Goal: Task Accomplishment & Management: Manage account settings

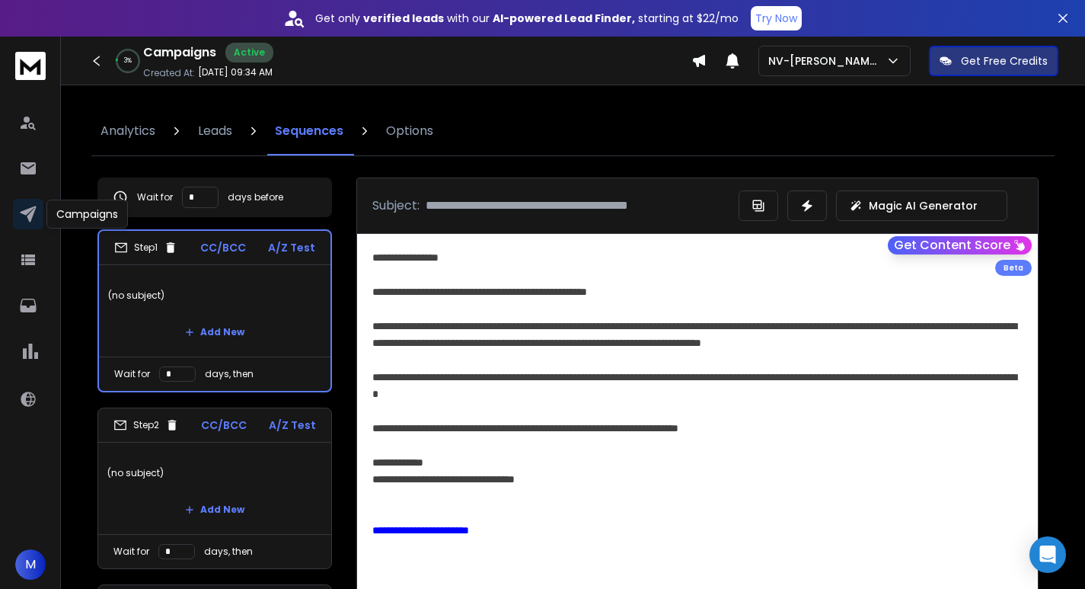
click at [25, 212] on icon at bounding box center [28, 214] width 16 height 16
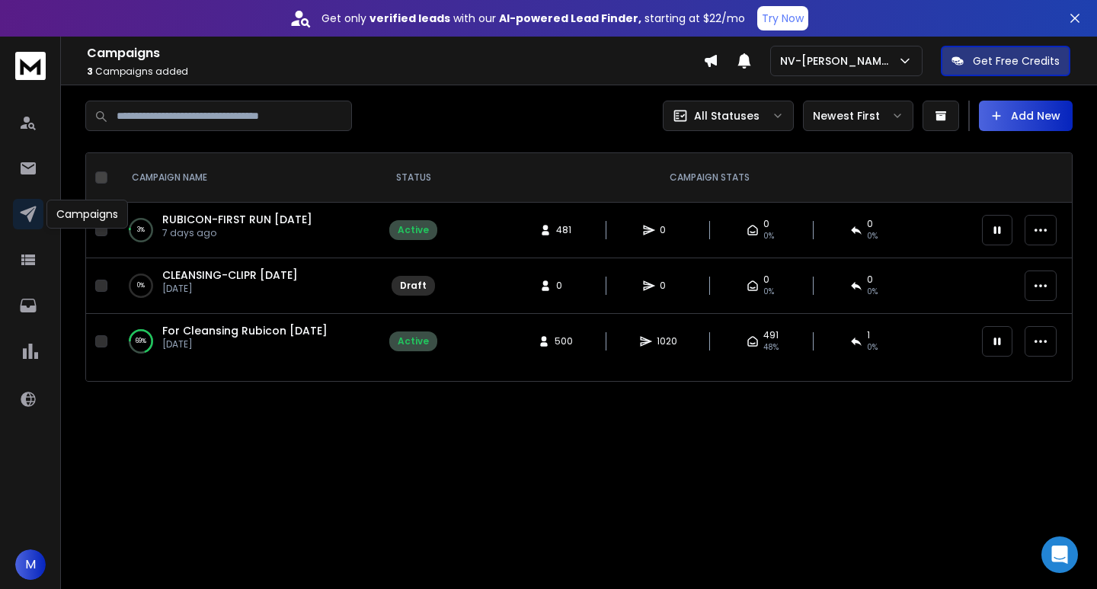
click at [1027, 116] on button "Add New" at bounding box center [1026, 116] width 94 height 30
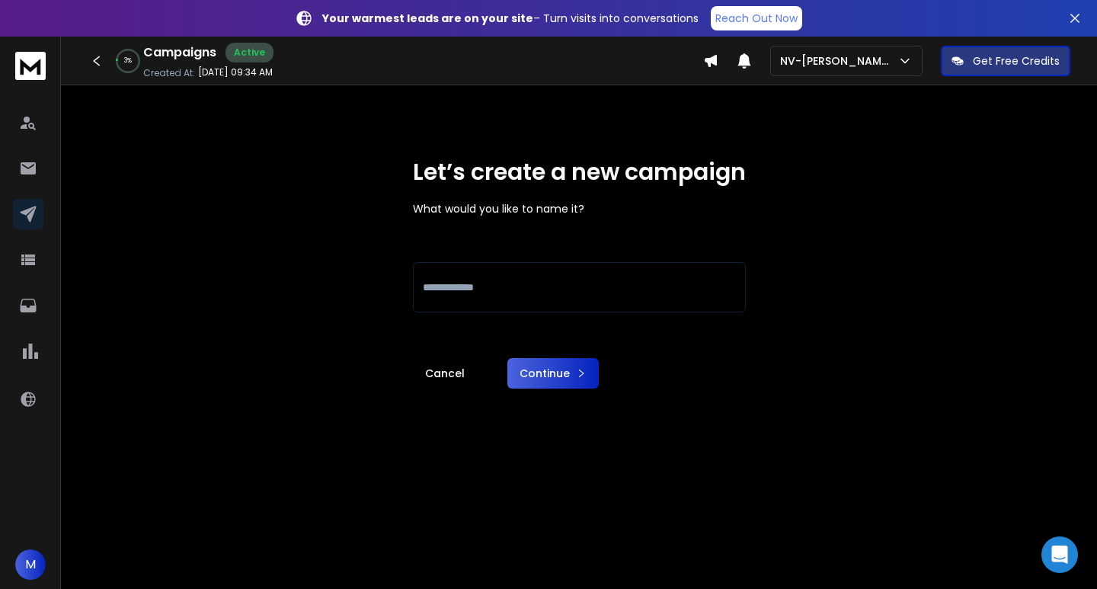
click at [464, 289] on input at bounding box center [579, 287] width 333 height 50
type input "*"
click at [444, 368] on link "Cancel" at bounding box center [445, 373] width 64 height 30
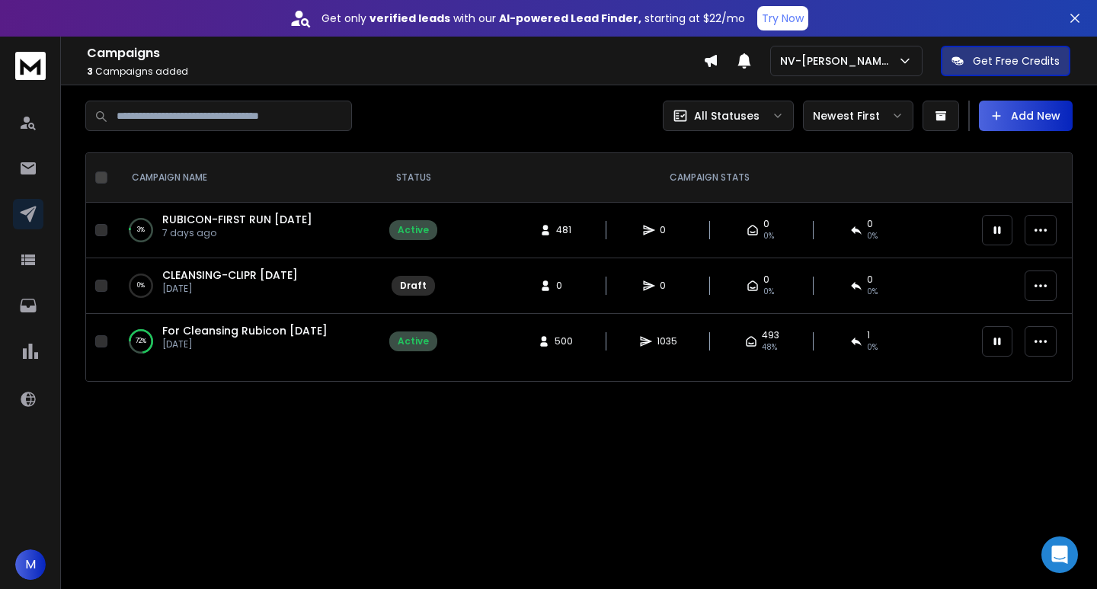
click at [276, 343] on p "[DATE]" at bounding box center [244, 344] width 165 height 12
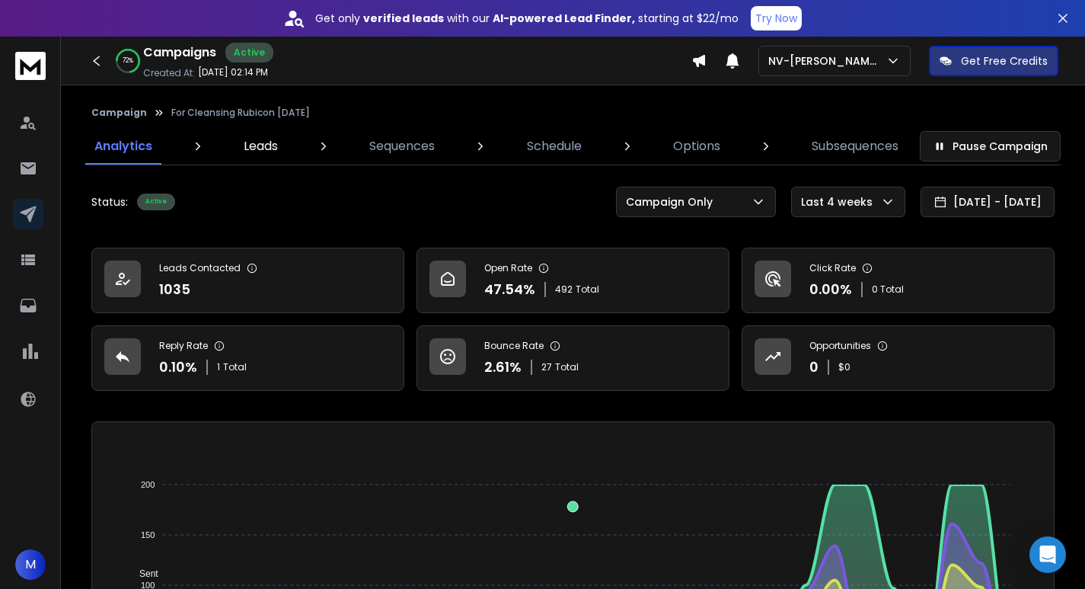
click at [258, 136] on link "Leads" at bounding box center [261, 146] width 53 height 37
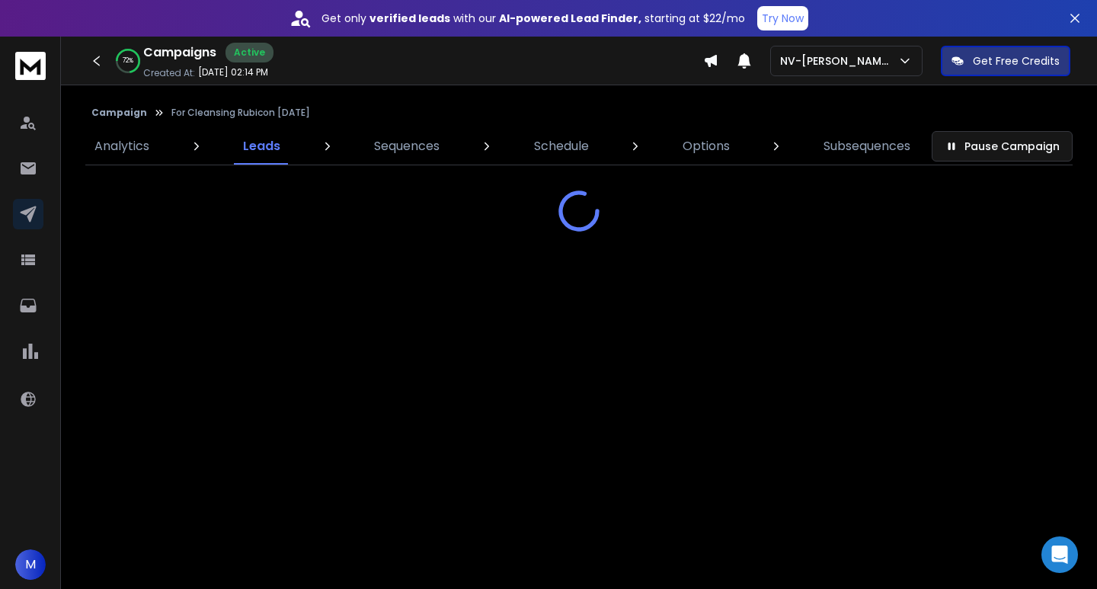
click at [257, 139] on p "Leads" at bounding box center [261, 146] width 37 height 18
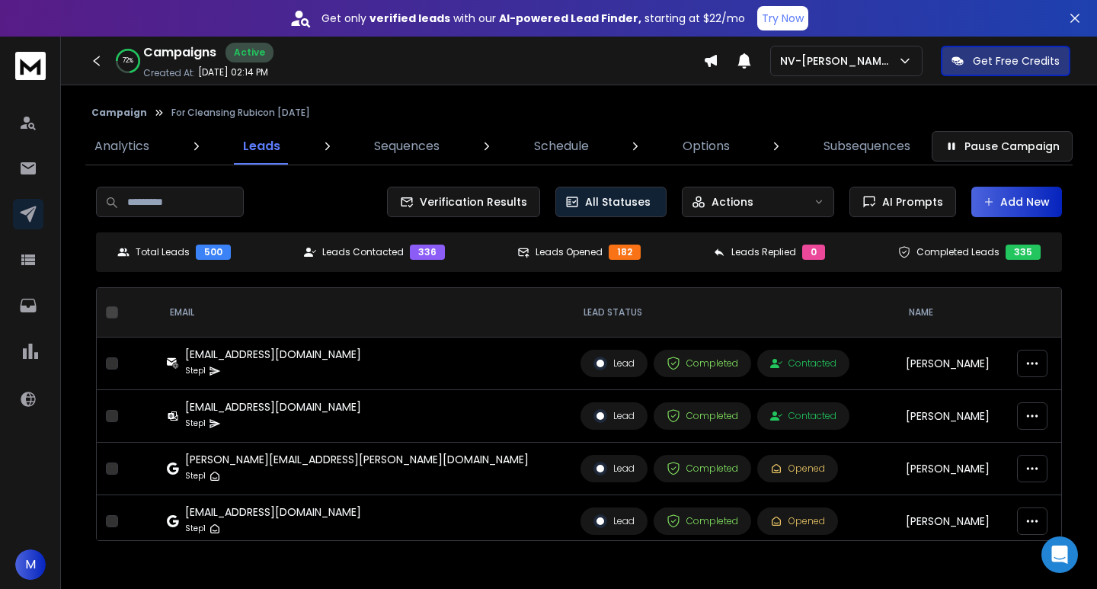
click at [622, 202] on p "All Statuses" at bounding box center [617, 201] width 65 height 15
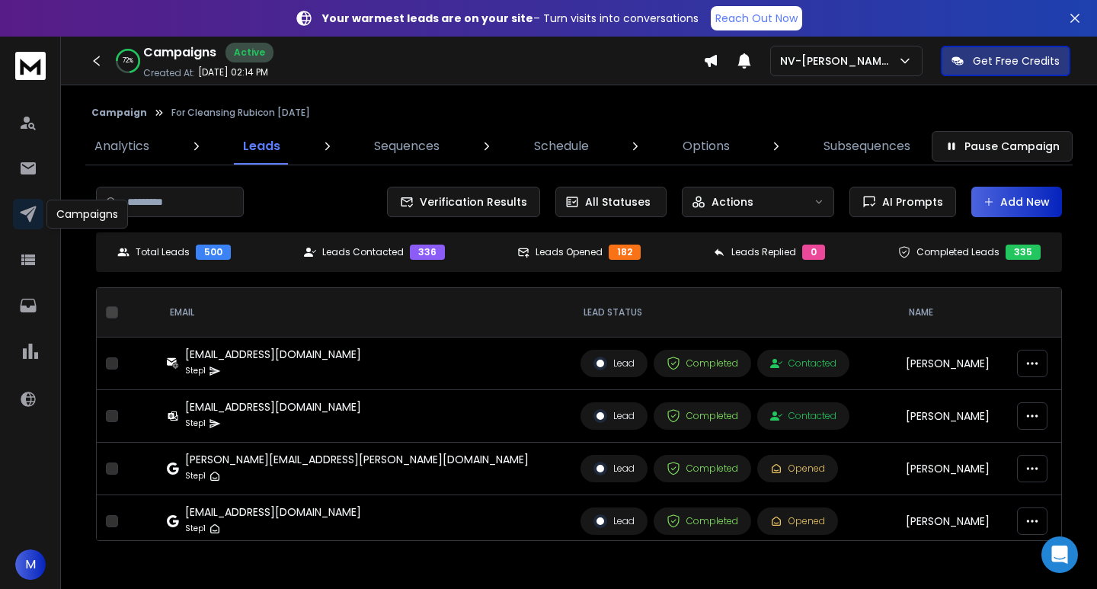
click at [32, 212] on icon at bounding box center [28, 214] width 16 height 16
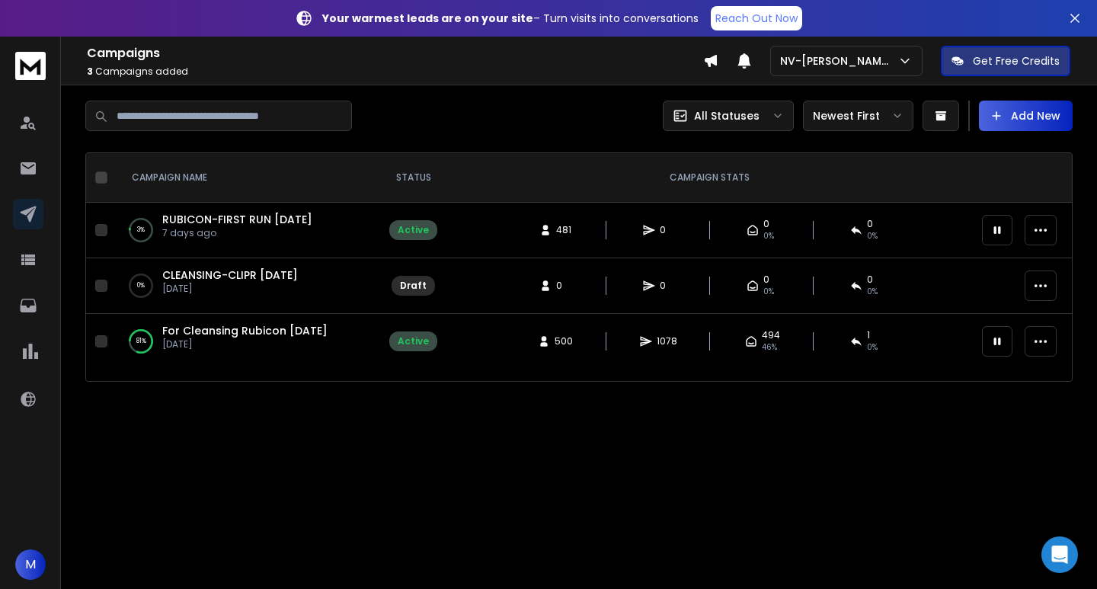
click at [1021, 120] on button "Add New" at bounding box center [1026, 116] width 94 height 30
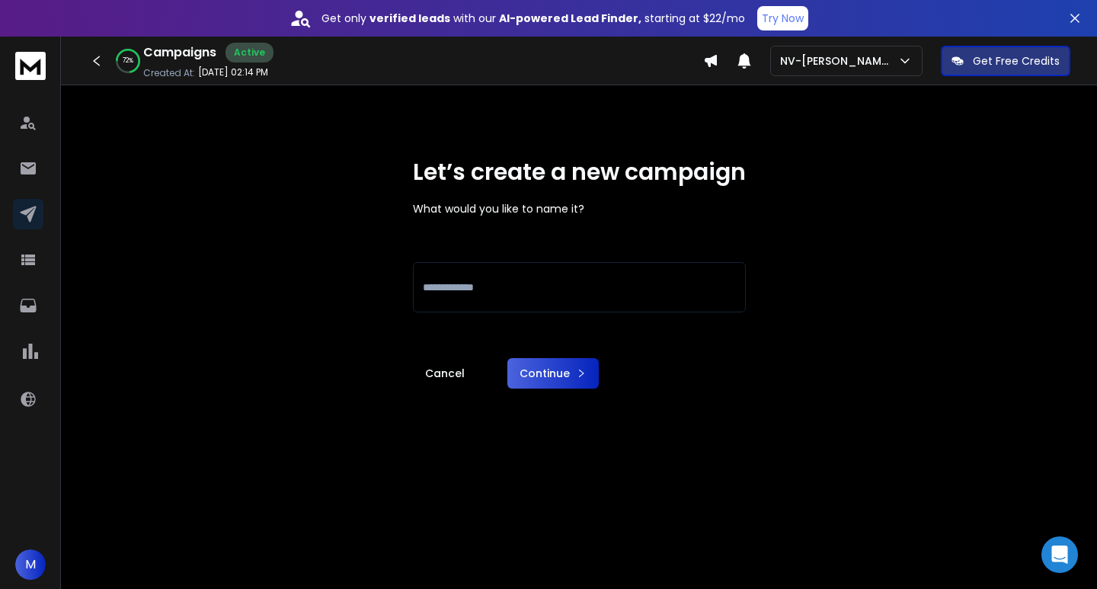
click at [485, 299] on input at bounding box center [579, 287] width 333 height 50
click at [271, 253] on div "Let’s create a new campaign What would you like to name it? Cancel Continue" at bounding box center [548, 213] width 1097 height 352
click at [24, 213] on icon at bounding box center [28, 214] width 16 height 16
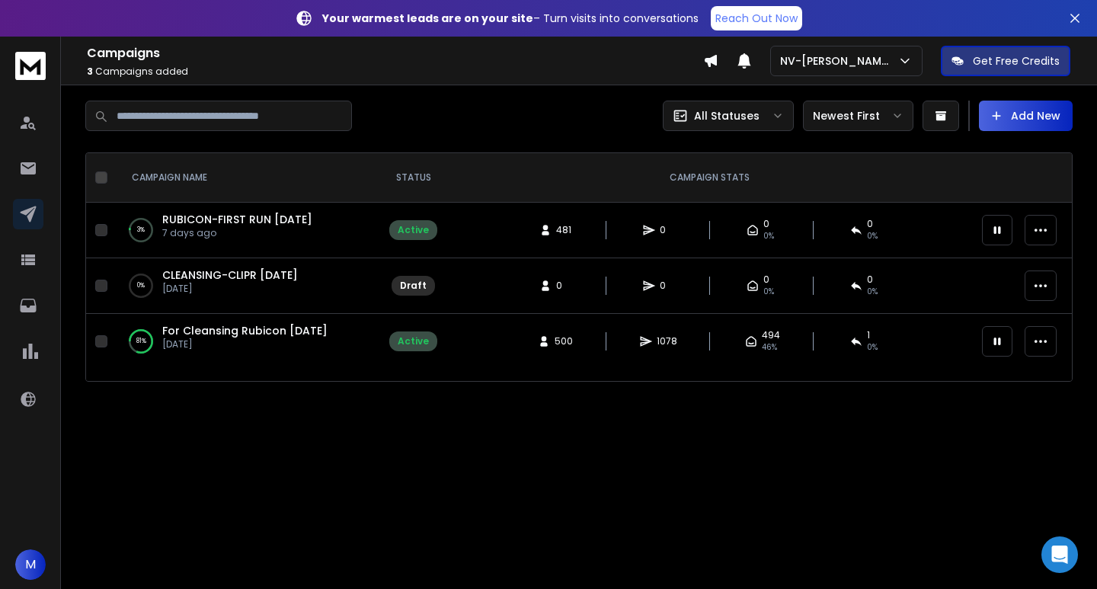
click at [1045, 342] on icon "button" at bounding box center [1040, 341] width 12 height 3
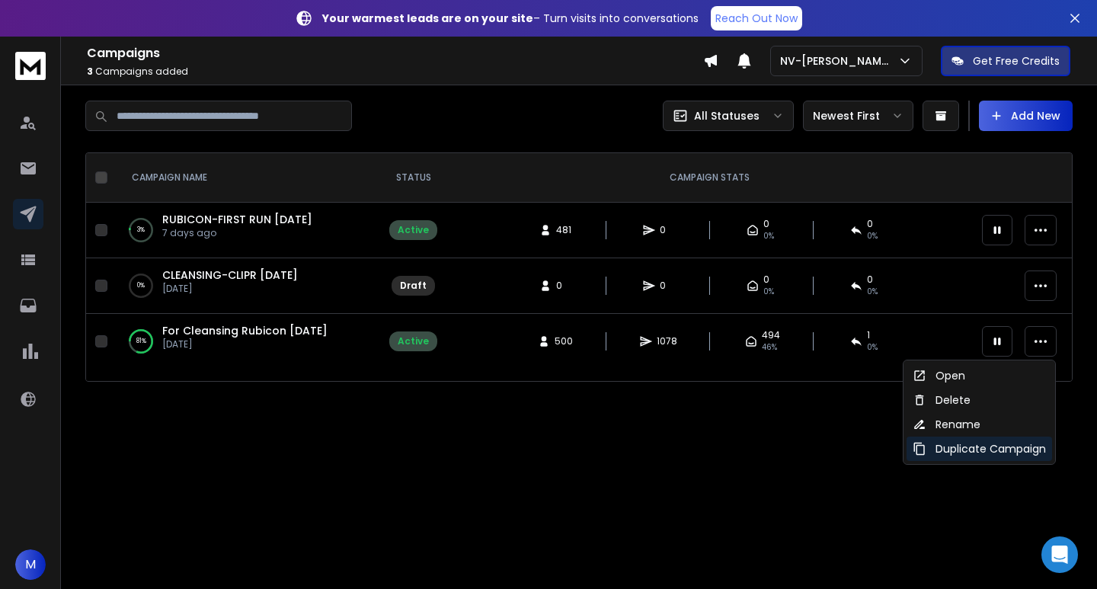
click at [996, 452] on div "Duplicate Campaign" at bounding box center [978, 448] width 133 height 15
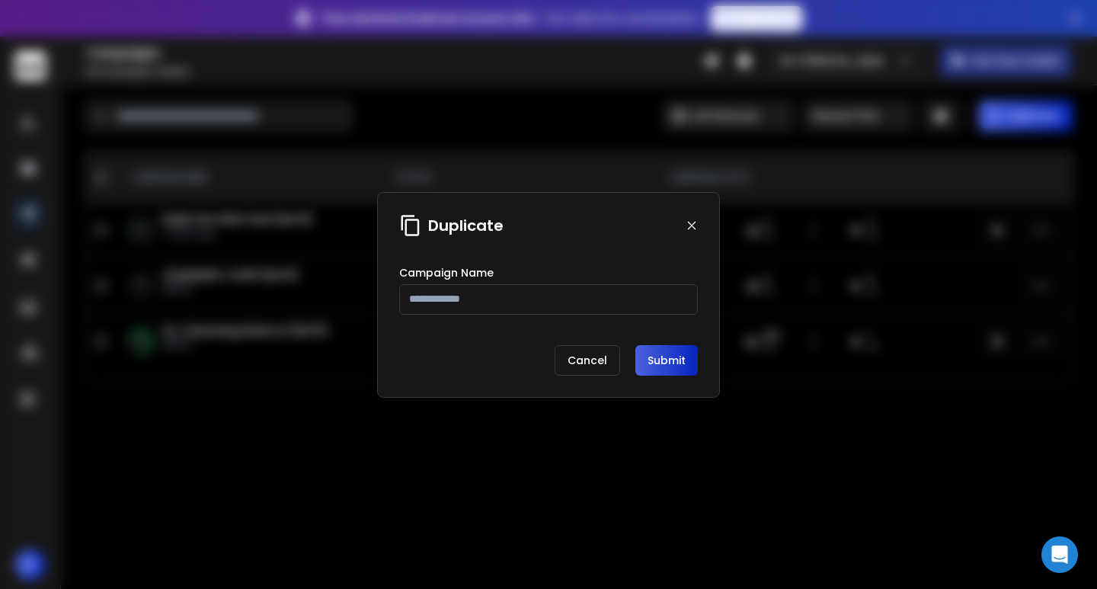
click at [505, 305] on input "text" at bounding box center [548, 299] width 299 height 30
type input "*"
type input "**********"
click at [669, 360] on button "Submit" at bounding box center [666, 360] width 62 height 30
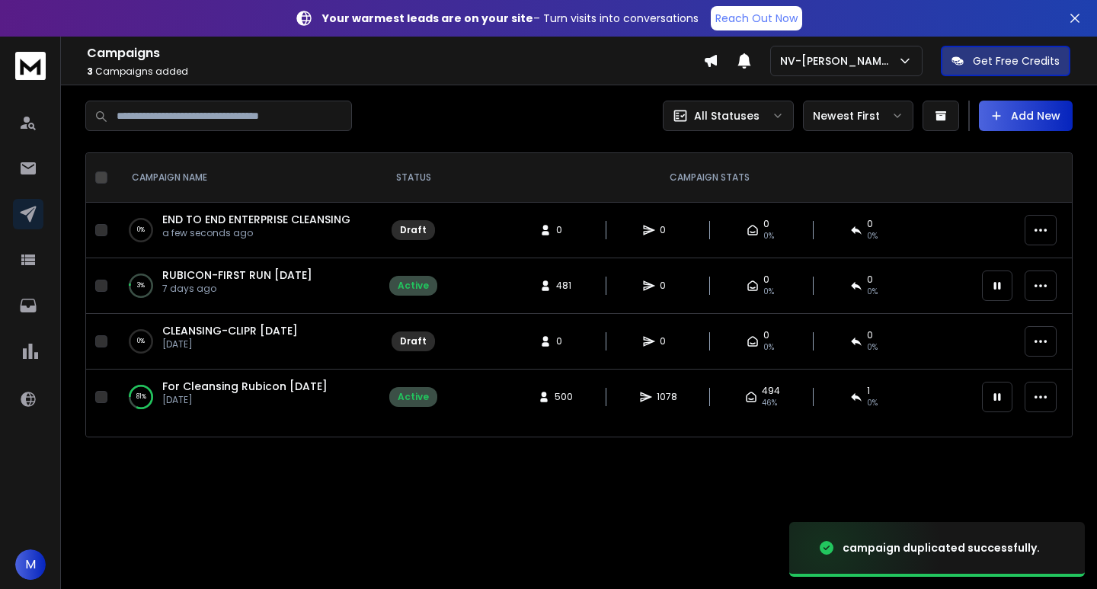
click at [315, 240] on div "END TO END ENTERPRISE CLEANSING a few seconds ago" at bounding box center [256, 230] width 188 height 37
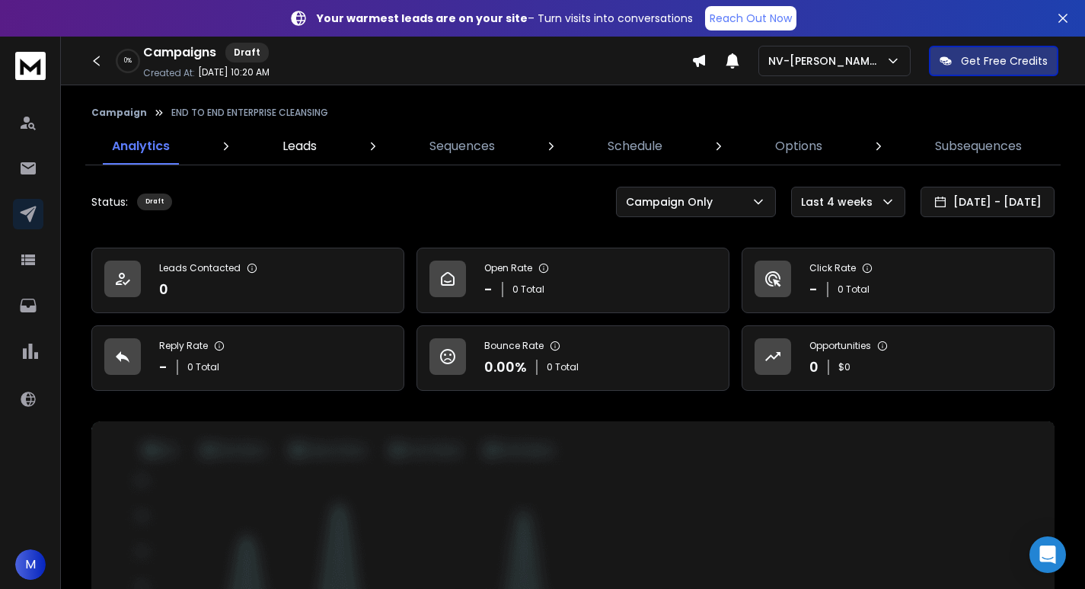
click at [302, 144] on p "Leads" at bounding box center [300, 146] width 34 height 18
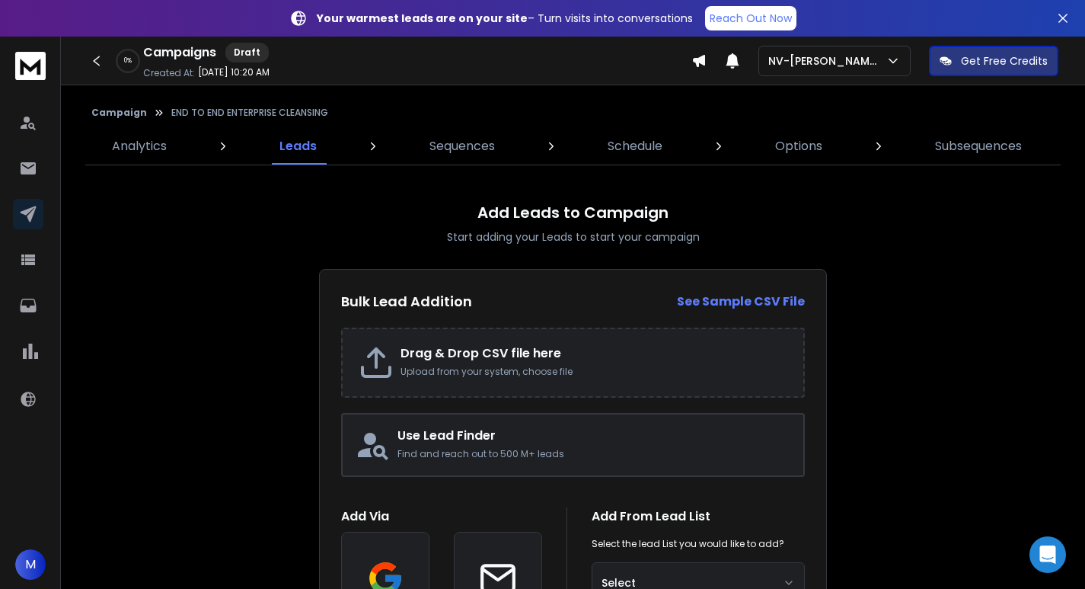
scroll to position [104, 0]
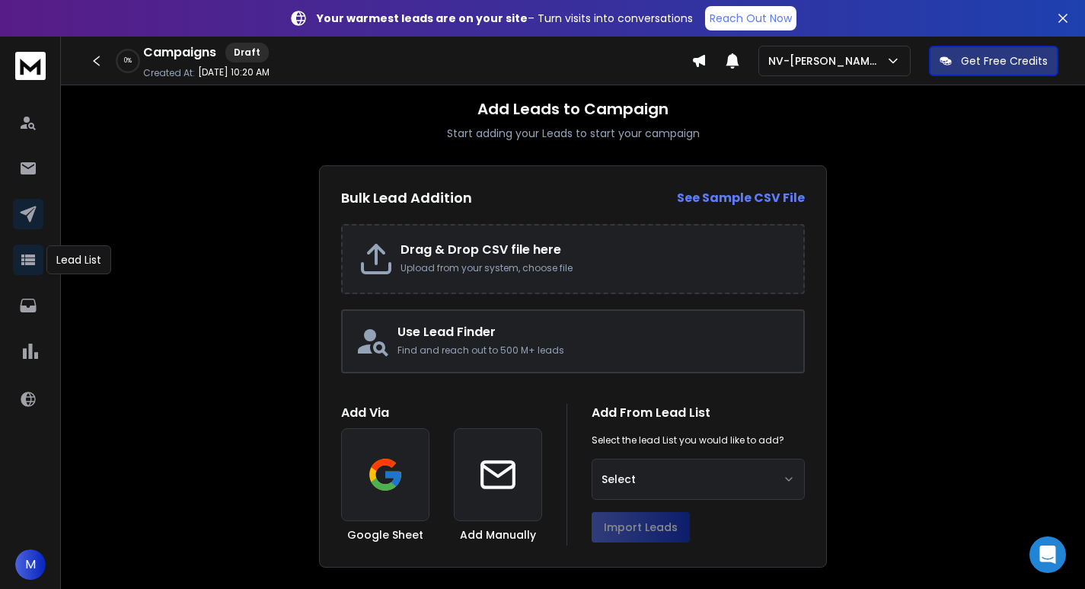
click at [24, 265] on icon at bounding box center [28, 260] width 18 height 18
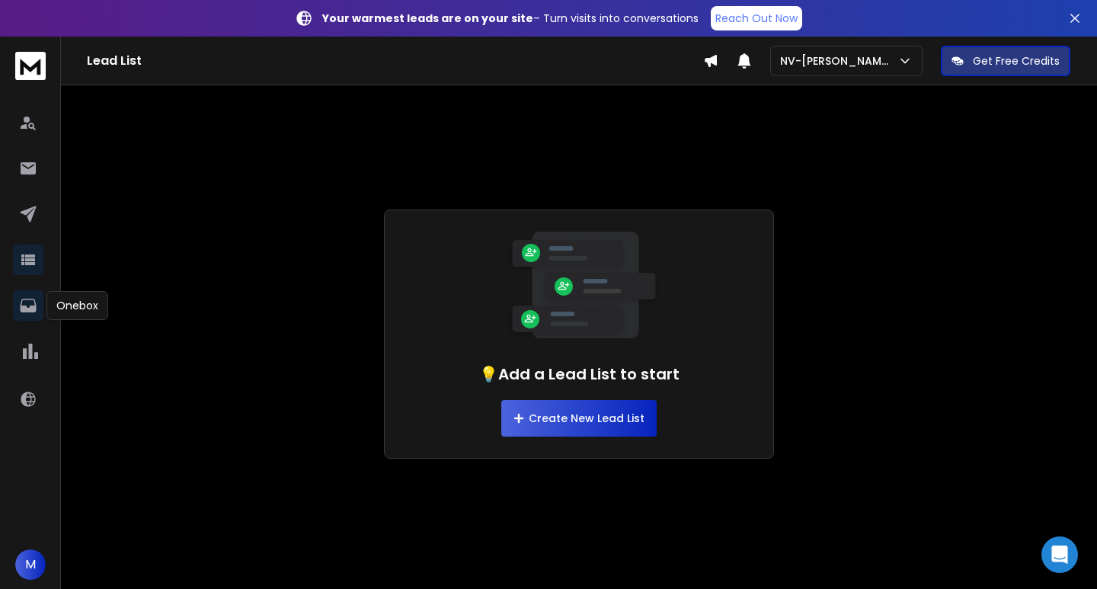
click at [26, 317] on link at bounding box center [28, 305] width 30 height 30
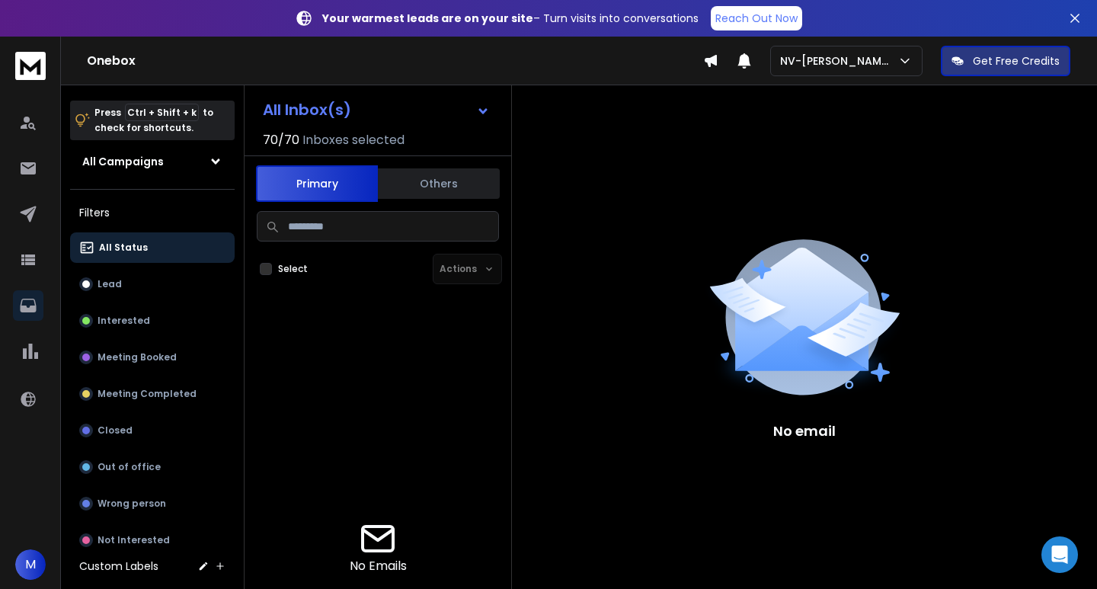
click at [442, 186] on button "Others" at bounding box center [439, 184] width 122 height 34
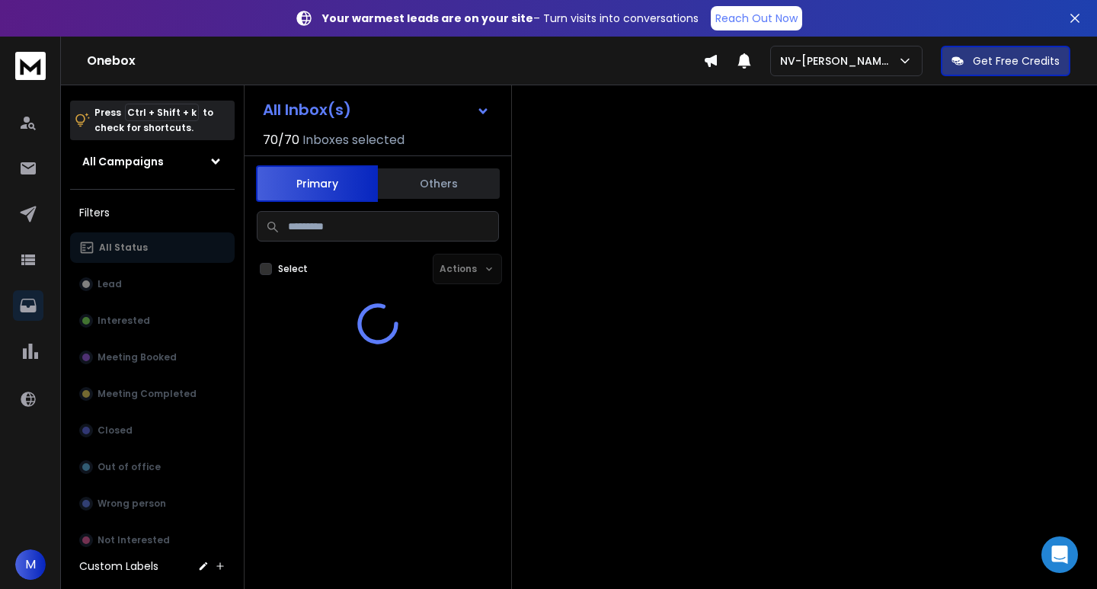
click at [327, 186] on button "Primary" at bounding box center [317, 183] width 122 height 37
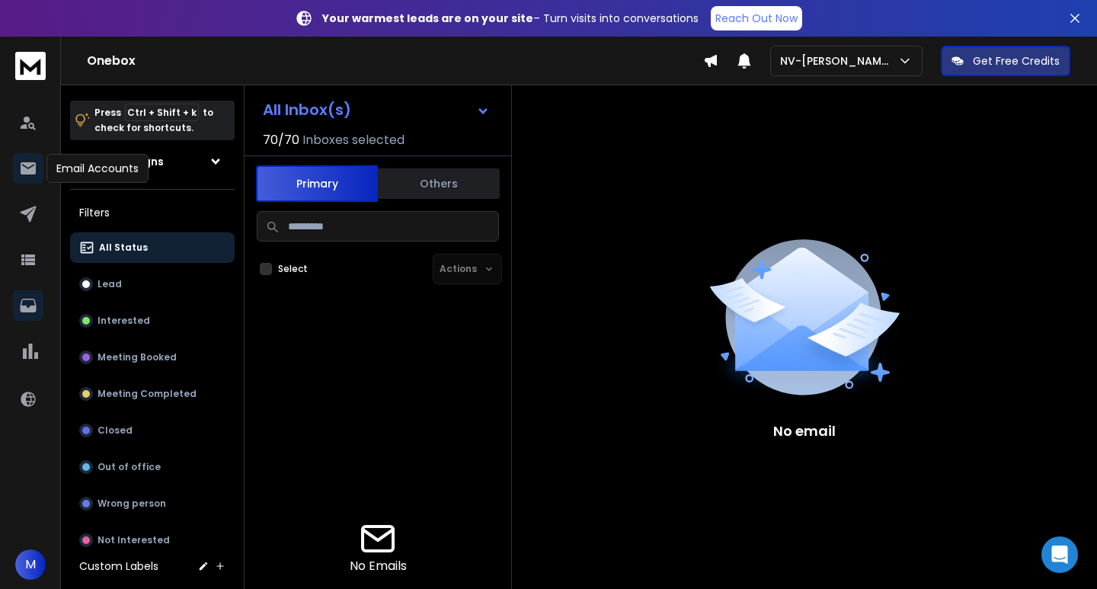
click at [32, 168] on icon at bounding box center [28, 168] width 15 height 12
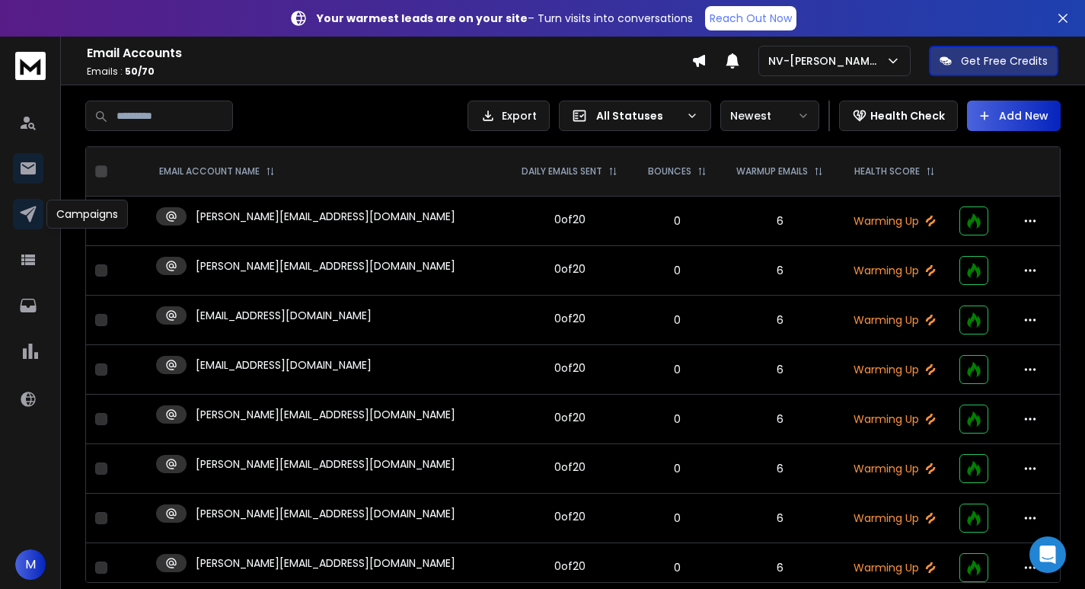
click at [22, 210] on icon at bounding box center [28, 214] width 18 height 18
